Goal: Task Accomplishment & Management: Manage account settings

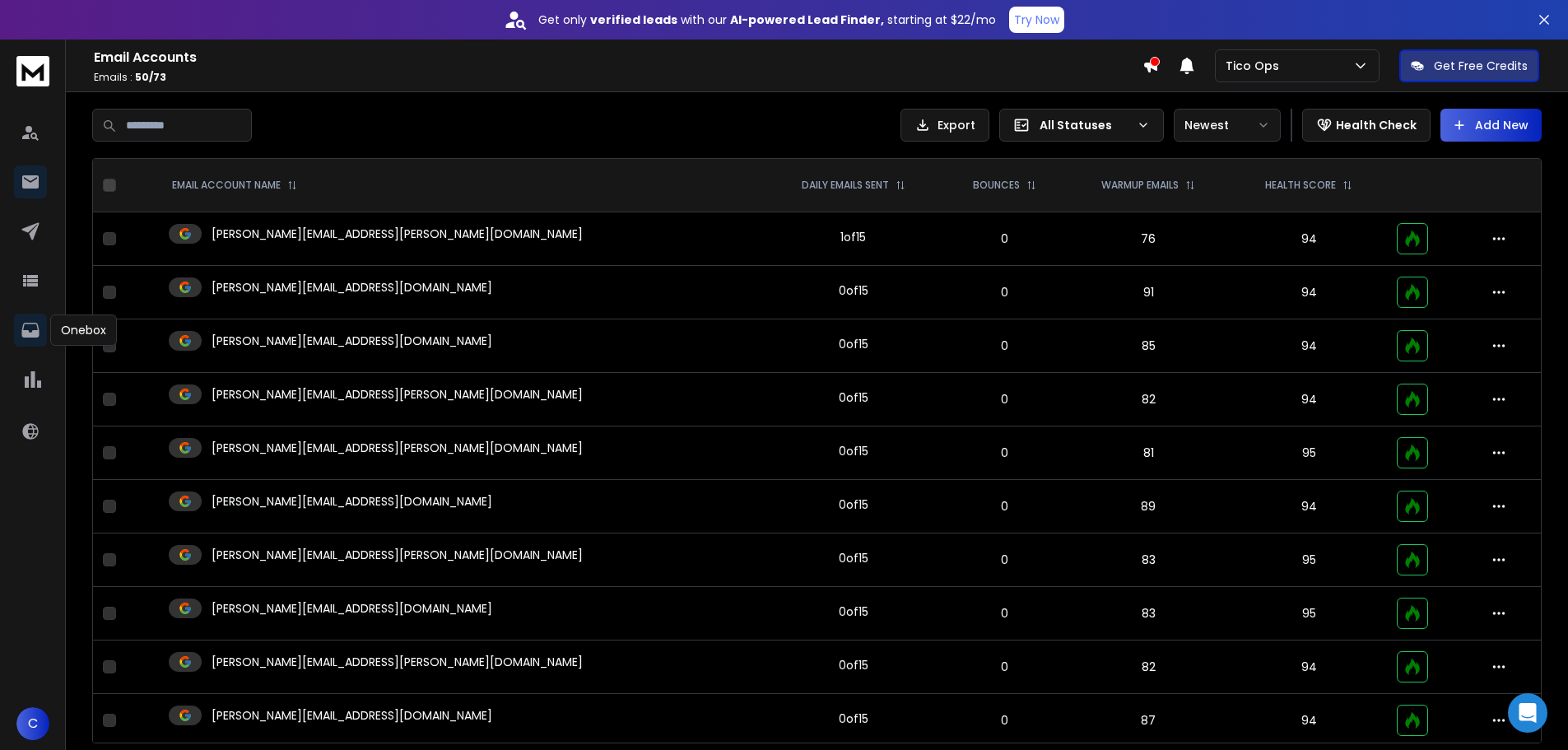
click at [36, 332] on icon at bounding box center [30, 329] width 17 height 15
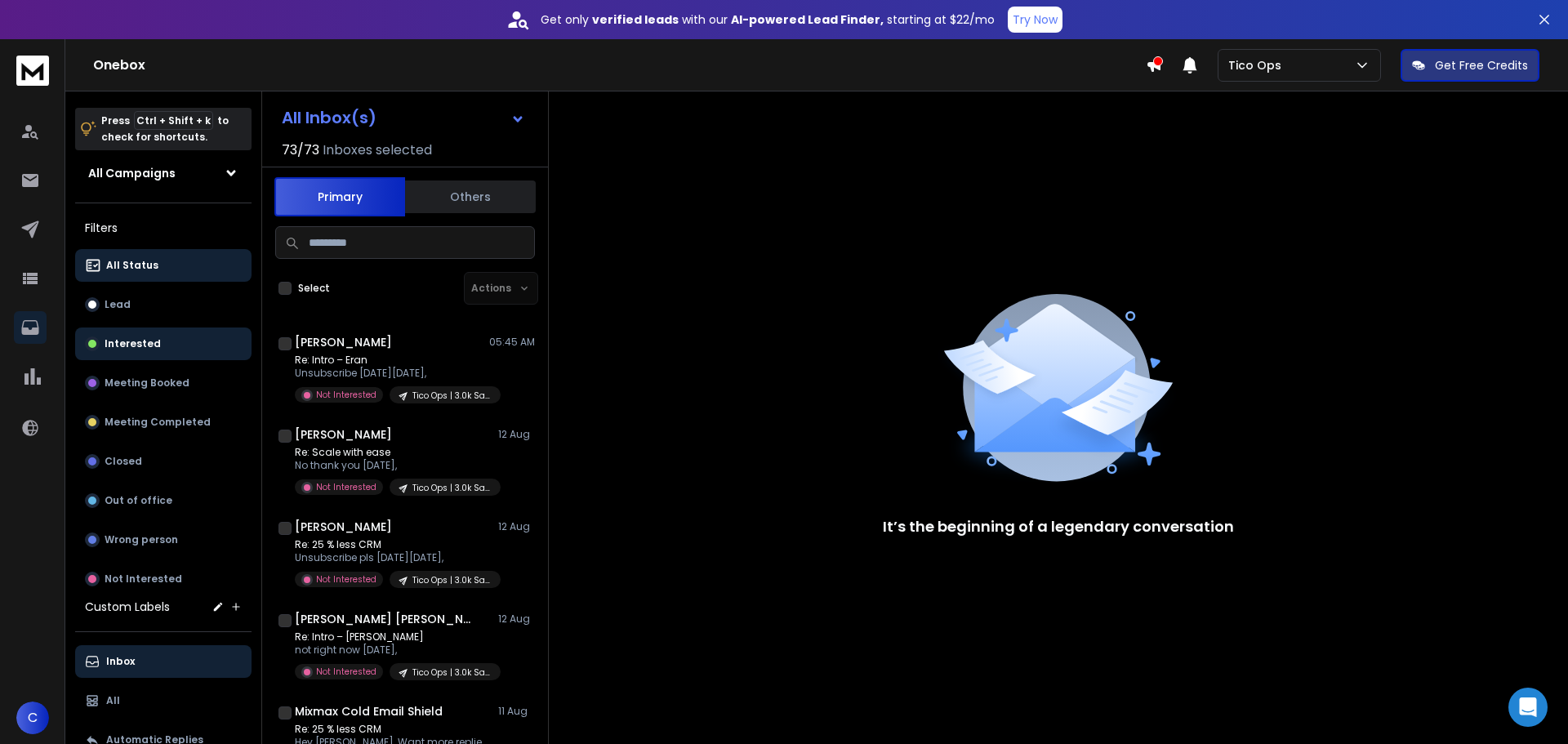
click at [173, 341] on button "Interested" at bounding box center [162, 344] width 176 height 33
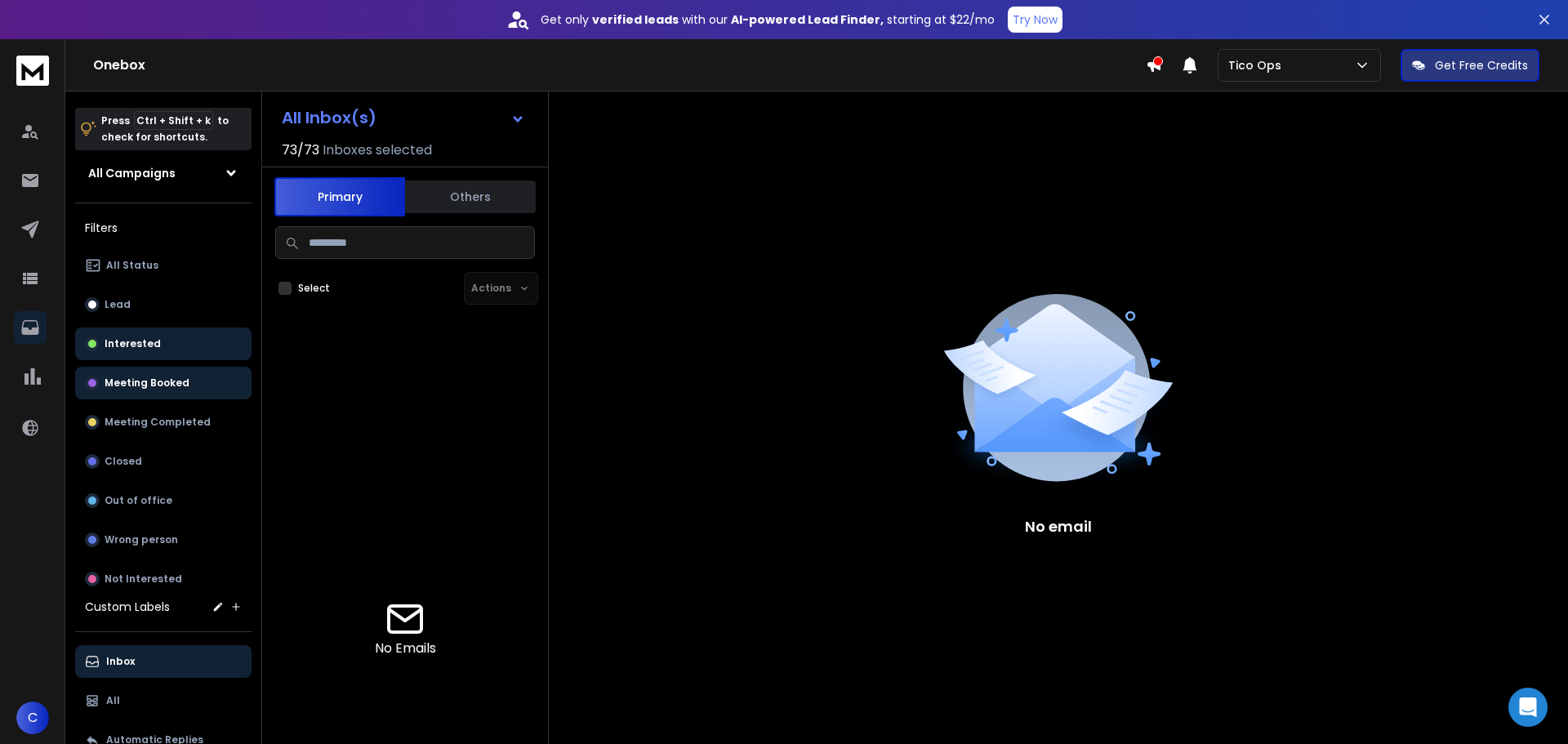
click at [158, 374] on button "Meeting Booked" at bounding box center [162, 383] width 176 height 33
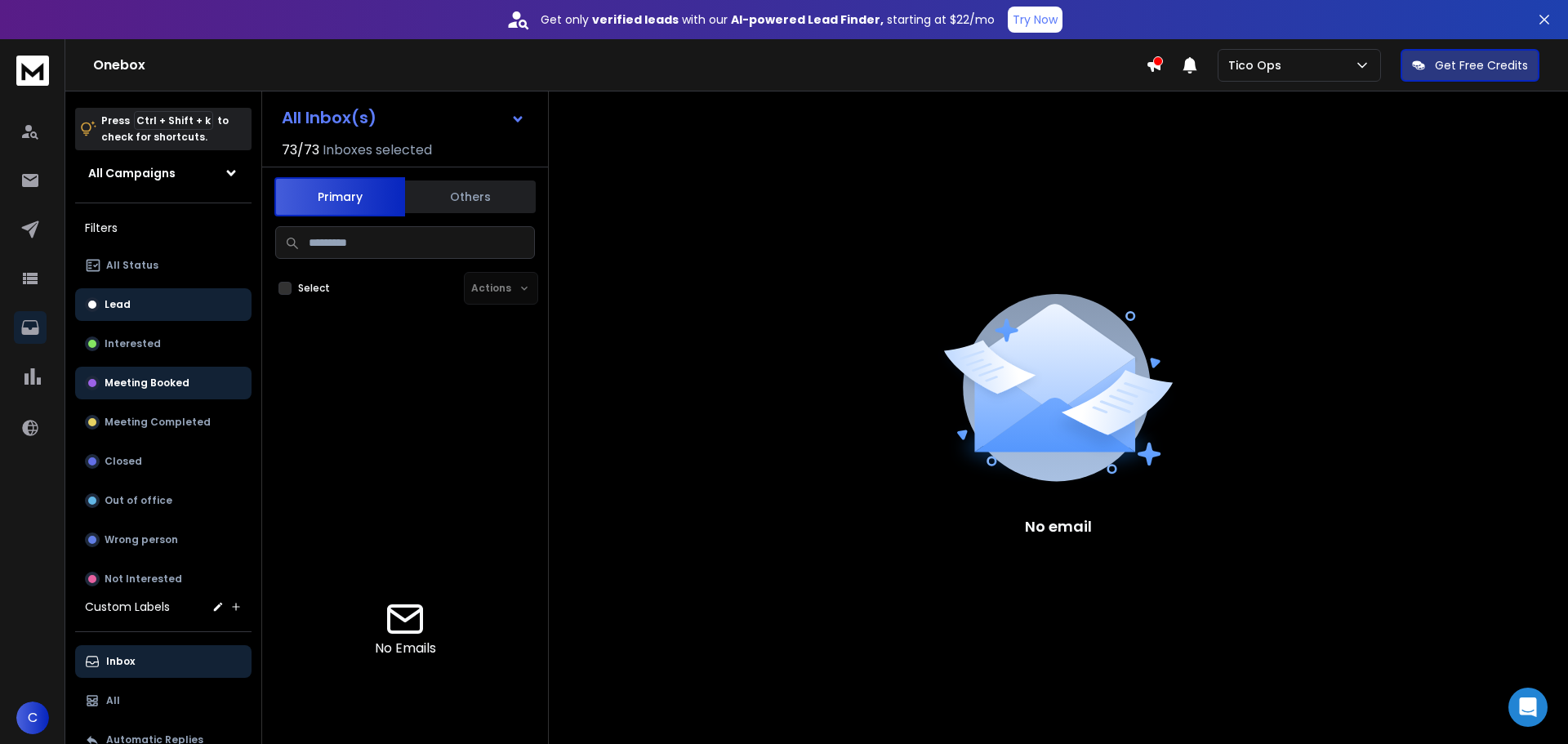
click at [175, 306] on button "Lead" at bounding box center [162, 304] width 176 height 33
click at [141, 444] on div "All Status Lead Interested Meeting Booked Meeting Completed Closed Out of offic…" at bounding box center [162, 422] width 176 height 347
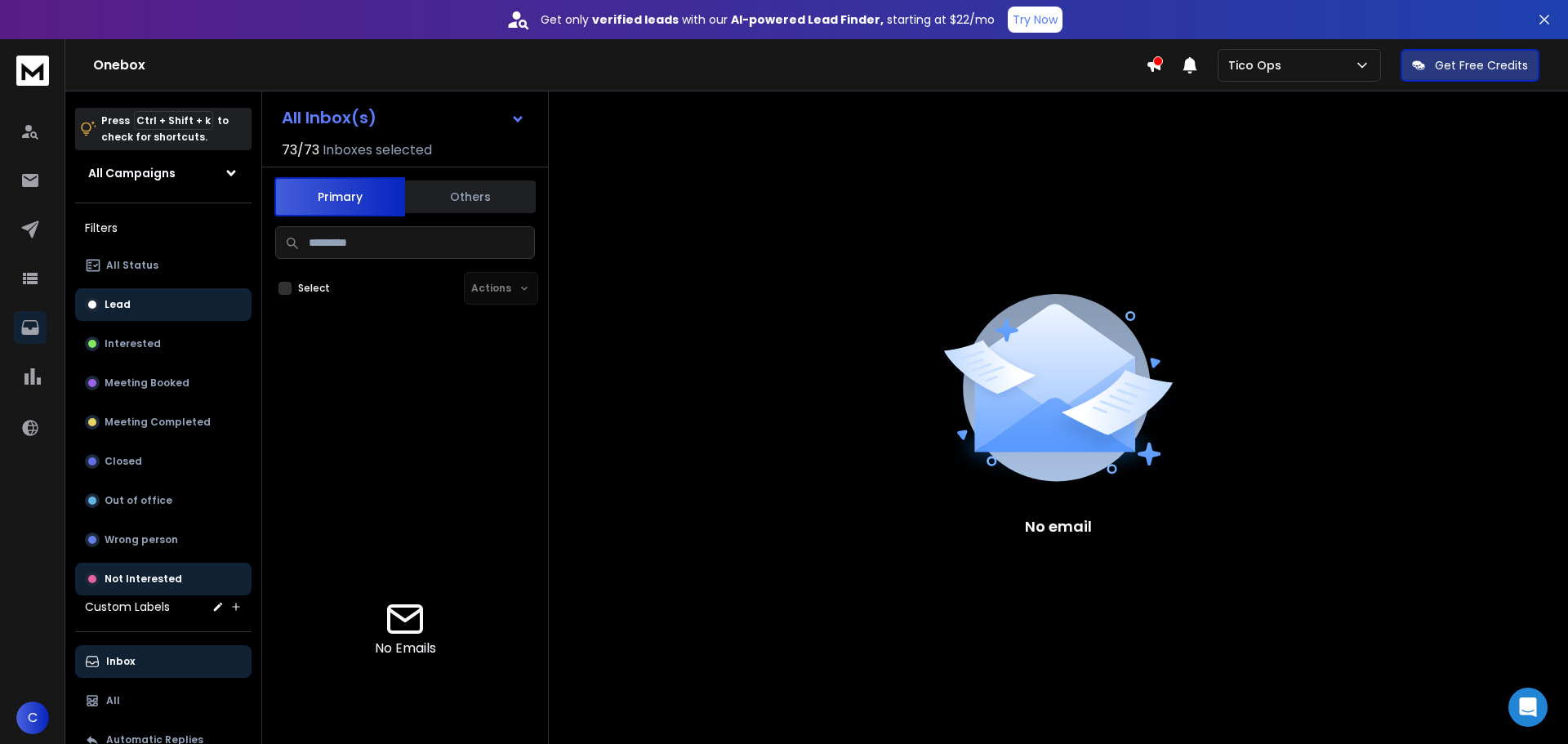
click at [138, 574] on p "Not Interested" at bounding box center [144, 579] width 77 height 13
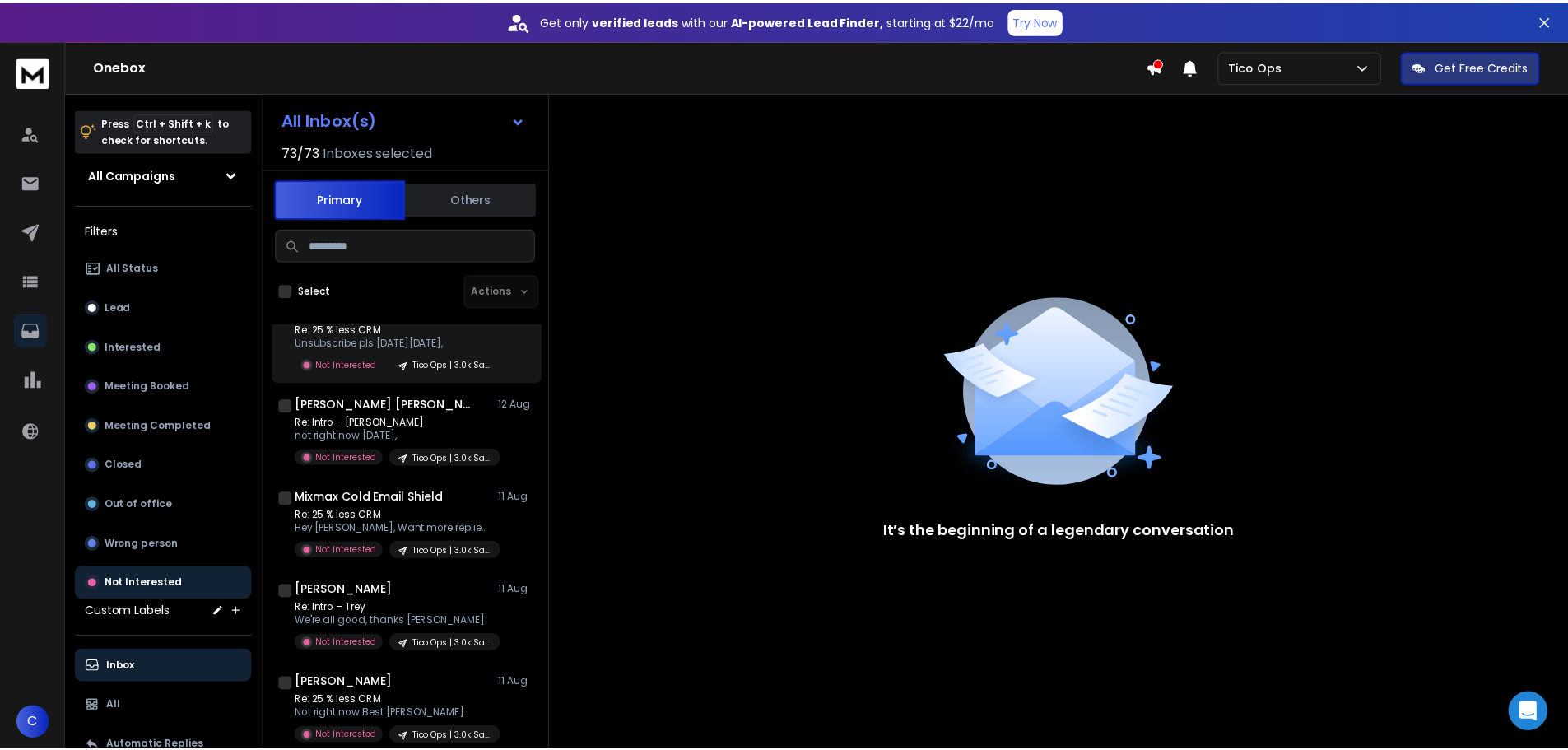
scroll to position [247, 0]
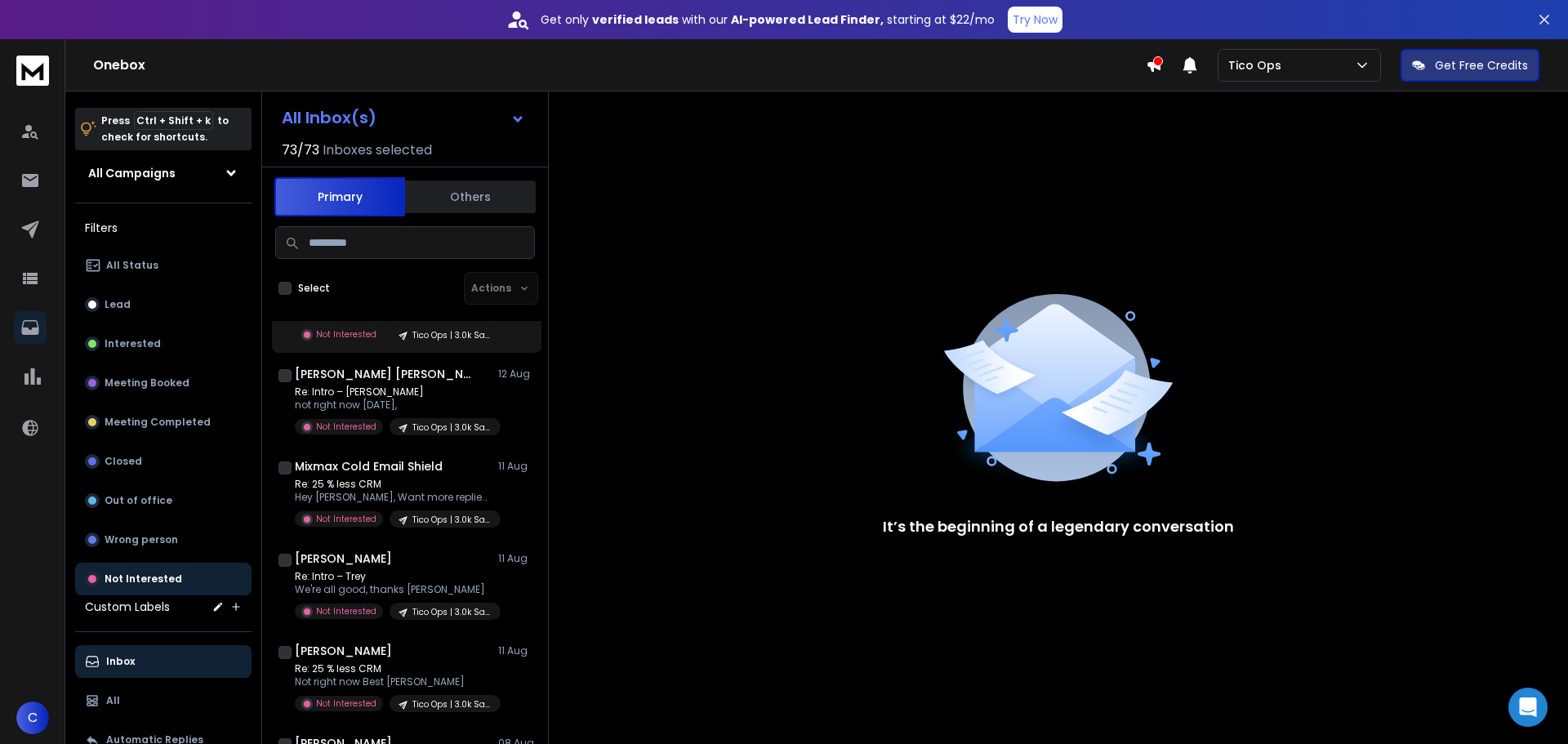
click at [438, 394] on p "Re: Intro – [PERSON_NAME]" at bounding box center [393, 391] width 196 height 13
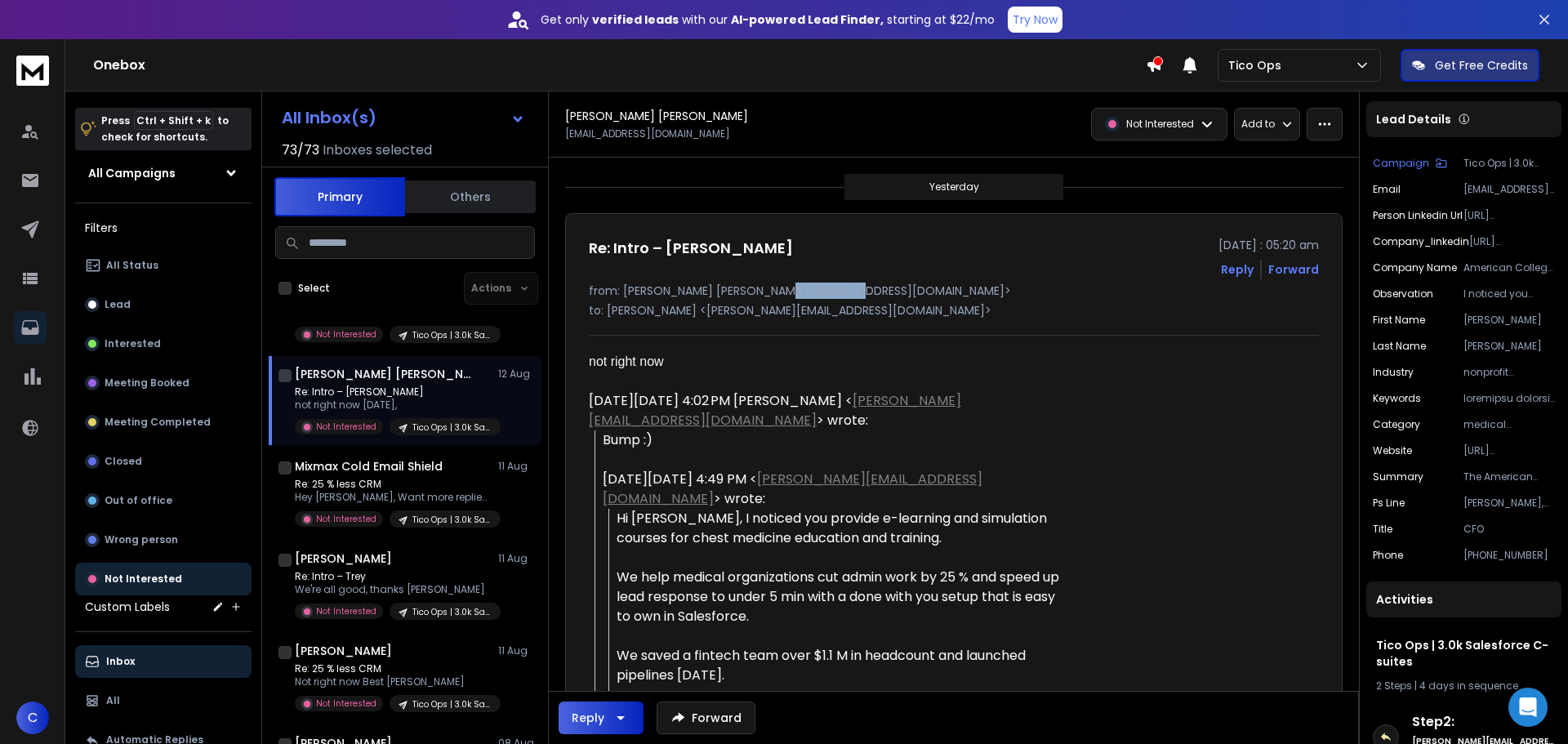
drag, startPoint x: 846, startPoint y: 291, endPoint x: 775, endPoint y: 292, distance: 71.0
click at [775, 292] on p "from: [PERSON_NAME] [PERSON_NAME] <[EMAIL_ADDRESS][DOMAIN_NAME]>" at bounding box center [953, 291] width 730 height 16
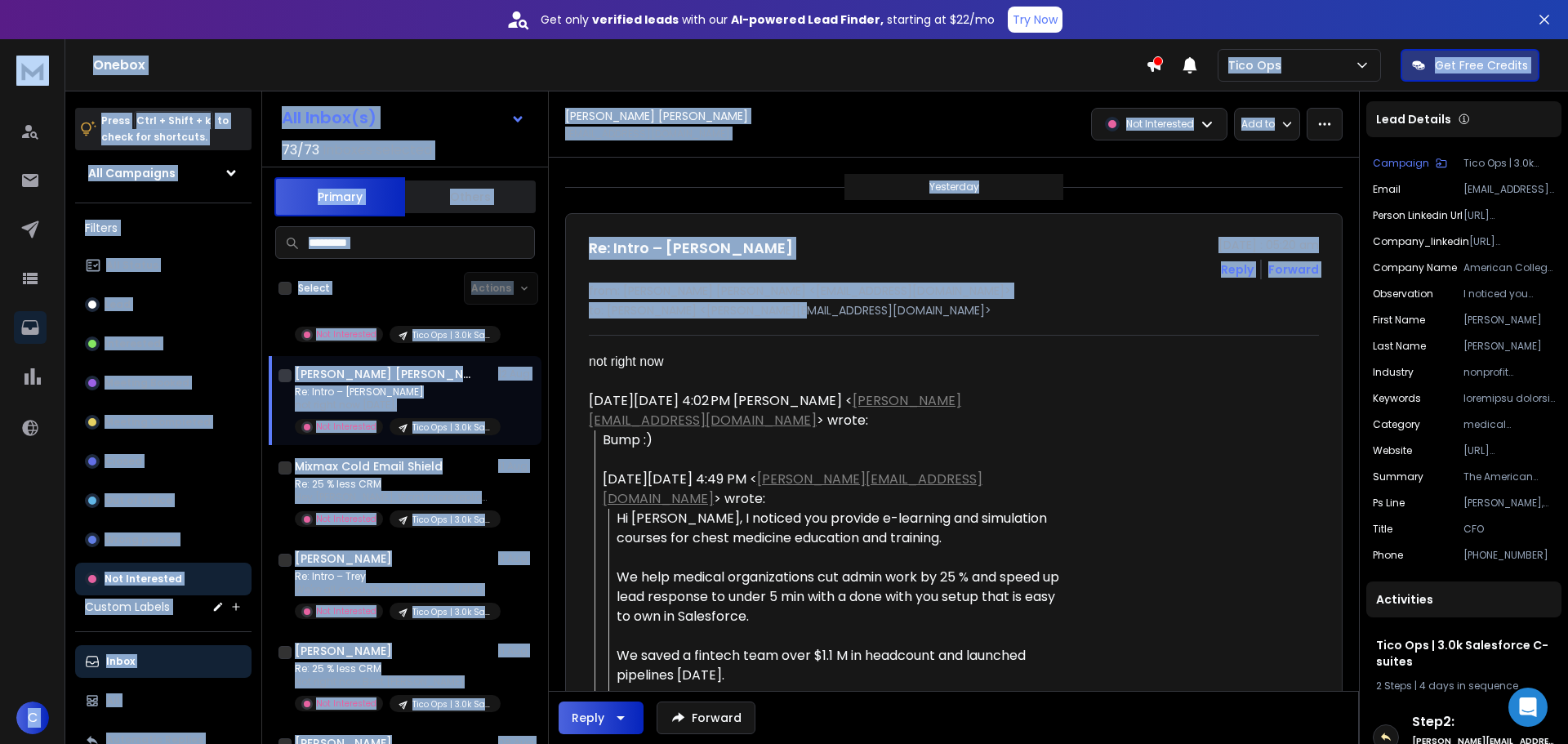
drag, startPoint x: 802, startPoint y: 252, endPoint x: 807, endPoint y: -99, distance: 351.0
click at [807, 0] on html "Get only verified leads with our AI-powered Lead Finder, starting at $22/mo Try…" at bounding box center [784, 372] width 1568 height 744
click at [807, 288] on p "from: [PERSON_NAME] [PERSON_NAME] <[EMAIL_ADDRESS][DOMAIN_NAME]>" at bounding box center [953, 291] width 730 height 16
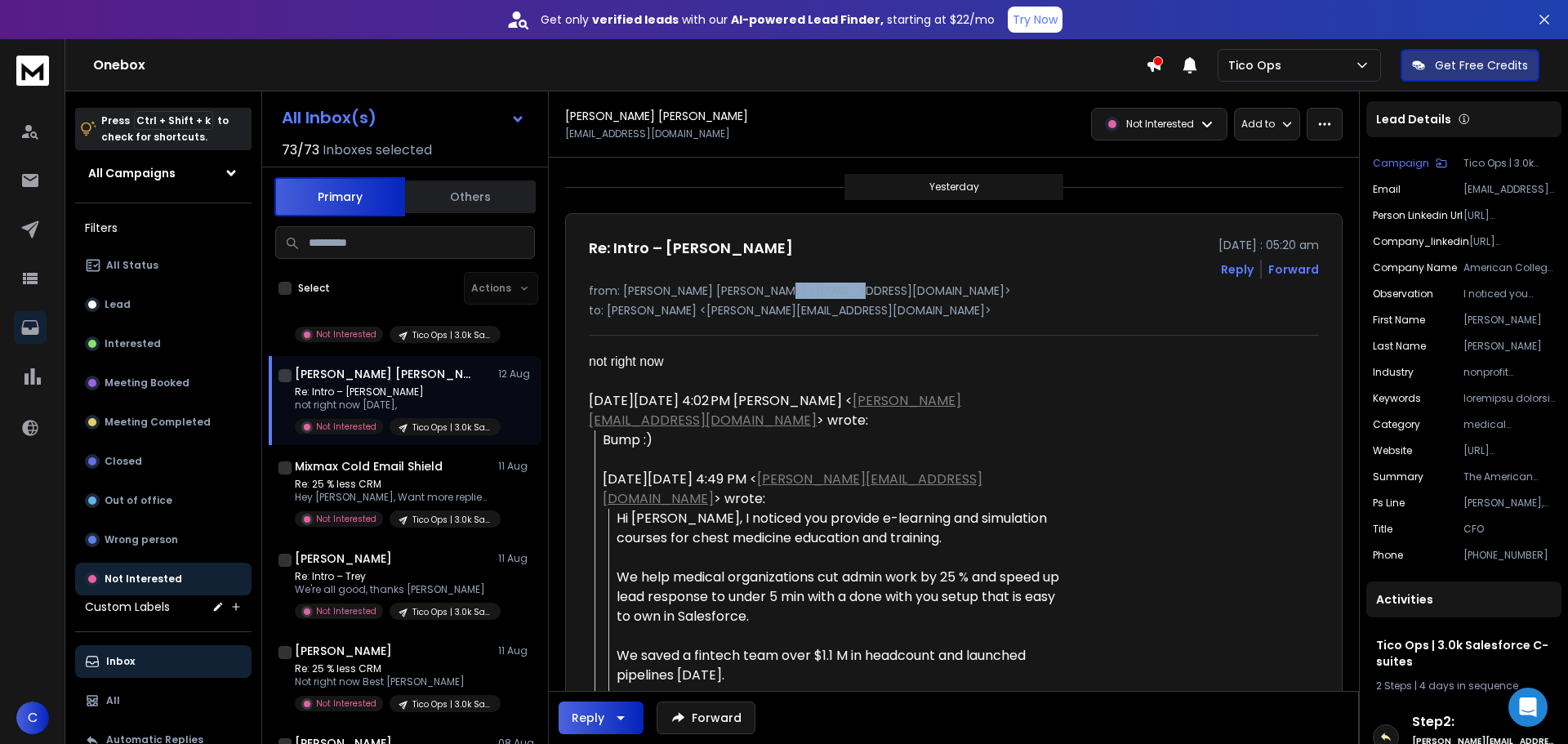
drag, startPoint x: 841, startPoint y: 288, endPoint x: 772, endPoint y: 290, distance: 69.0
click at [772, 290] on p "from: [PERSON_NAME] [PERSON_NAME] <[EMAIL_ADDRESS][DOMAIN_NAME]>" at bounding box center [953, 291] width 730 height 16
click at [32, 74] on img at bounding box center [33, 71] width 33 height 30
